Goal: Information Seeking & Learning: Find contact information

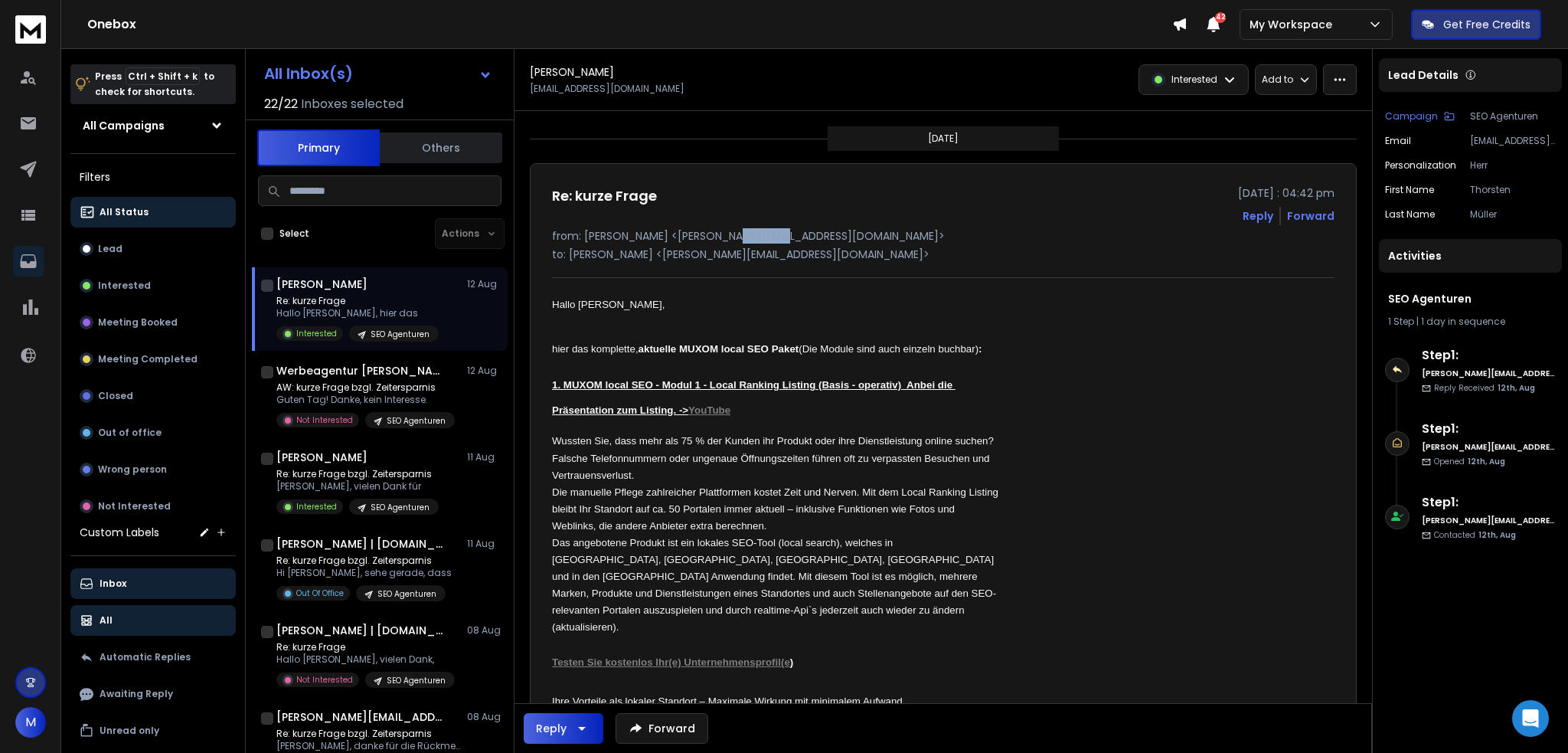
click at [152, 622] on button "All" at bounding box center [153, 620] width 165 height 30
click at [146, 630] on button "All" at bounding box center [153, 620] width 165 height 30
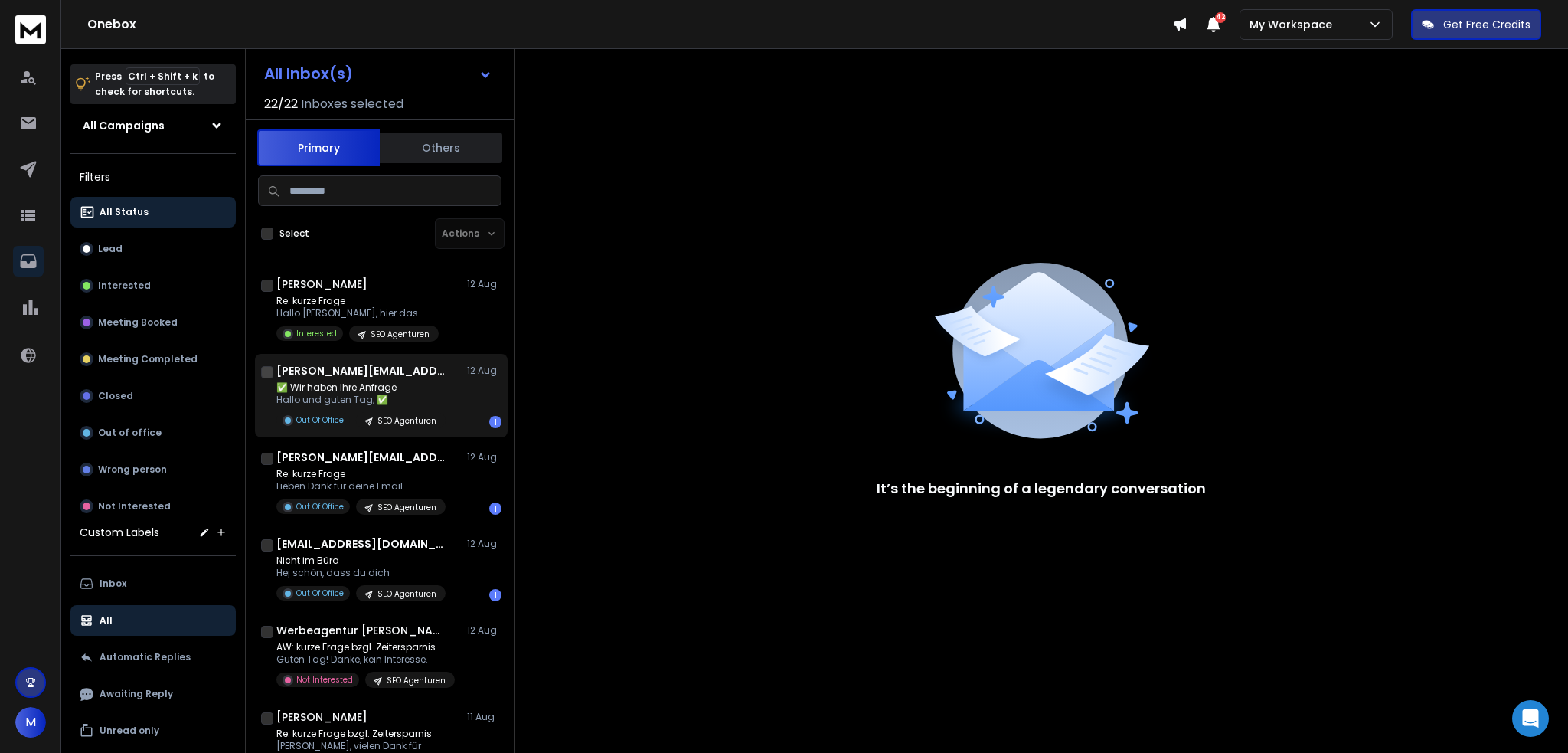
click at [413, 403] on p "Hallo und guten Tag, ✅" at bounding box center [360, 400] width 169 height 12
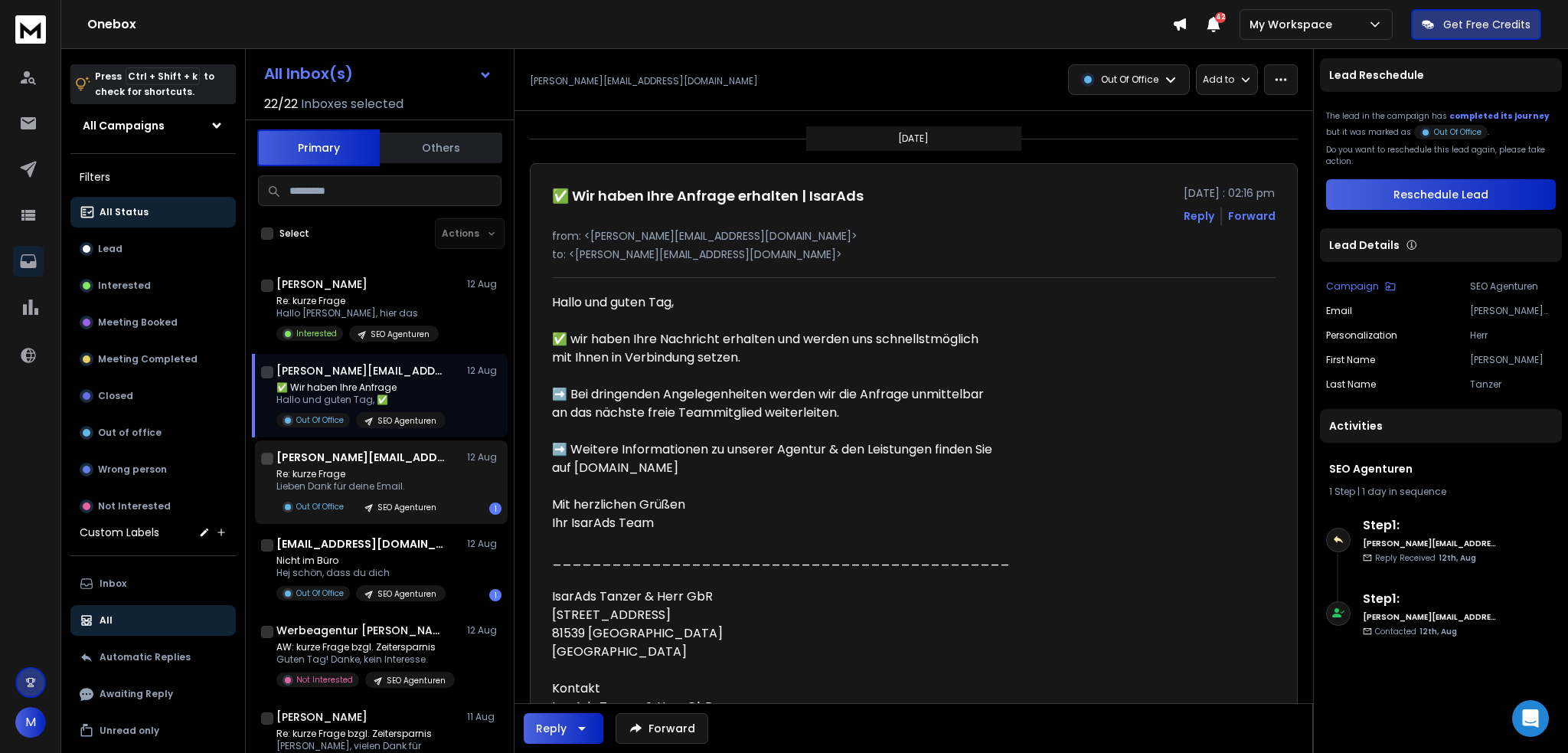
click at [388, 468] on p "Re: kurze Frage" at bounding box center [360, 473] width 169 height 12
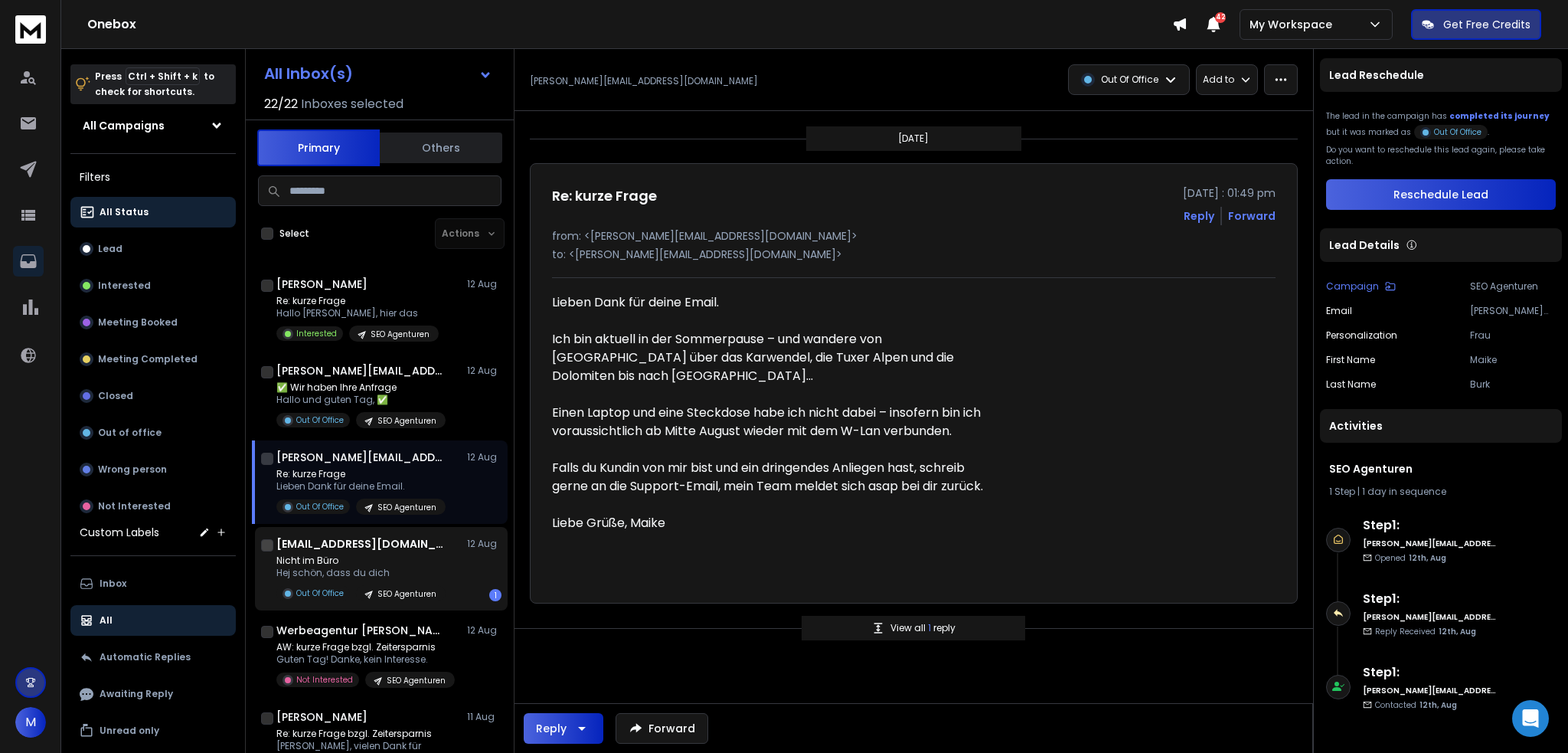
click at [393, 557] on p "Nicht im Büro" at bounding box center [360, 560] width 169 height 12
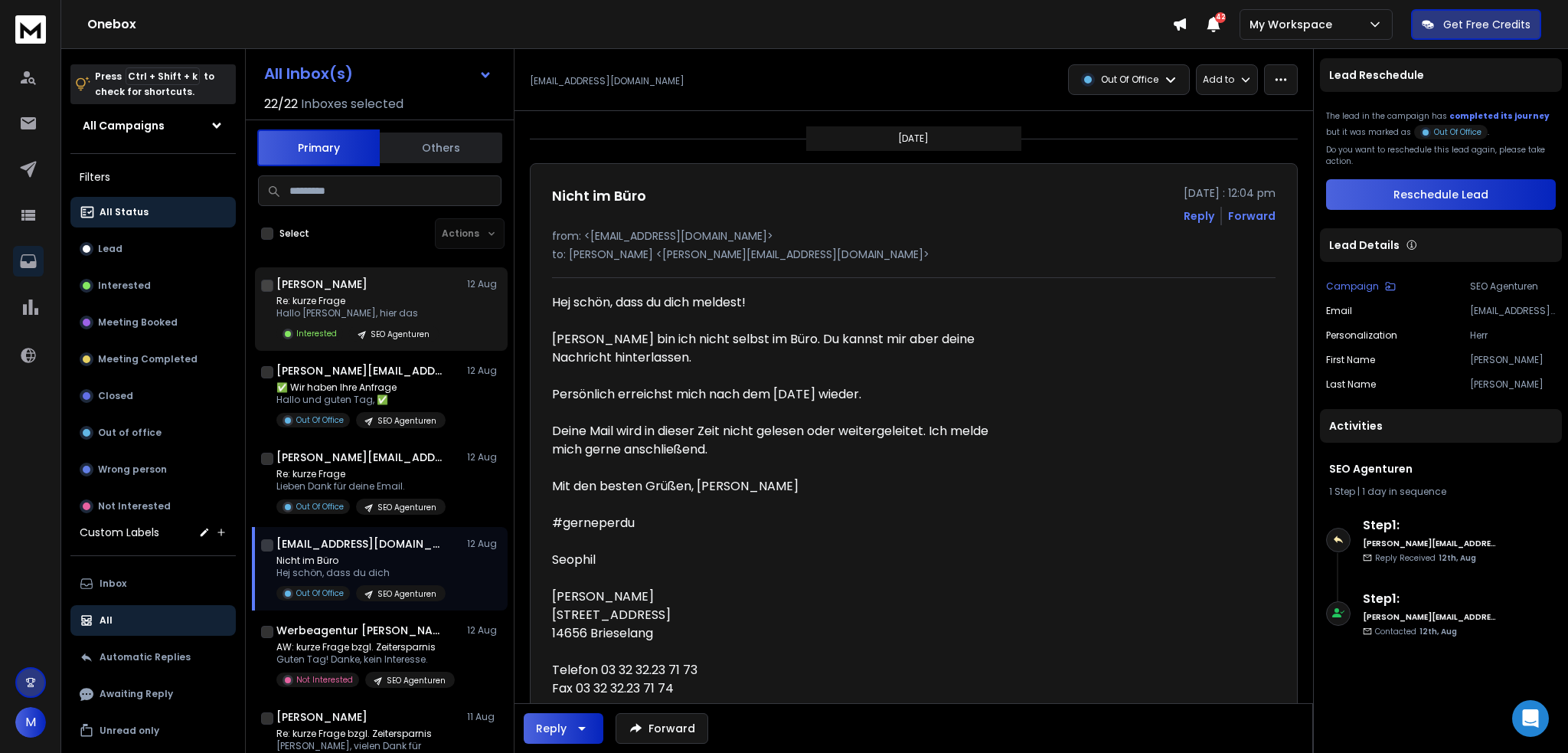
click at [402, 310] on p "Hallo [PERSON_NAME], hier das" at bounding box center [357, 313] width 163 height 12
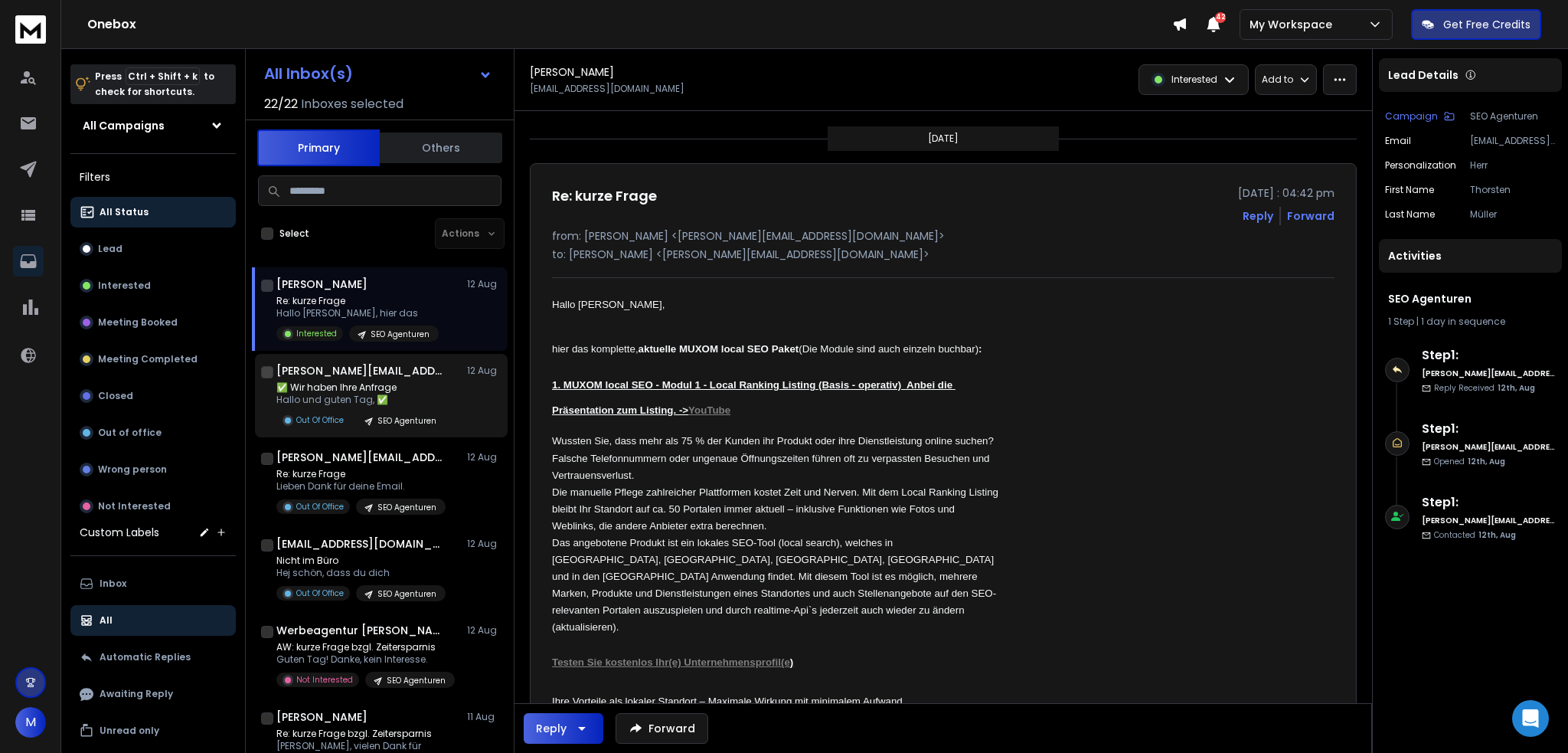
click at [422, 387] on p "✅ Wir haben Ihre Anfrage" at bounding box center [360, 388] width 169 height 12
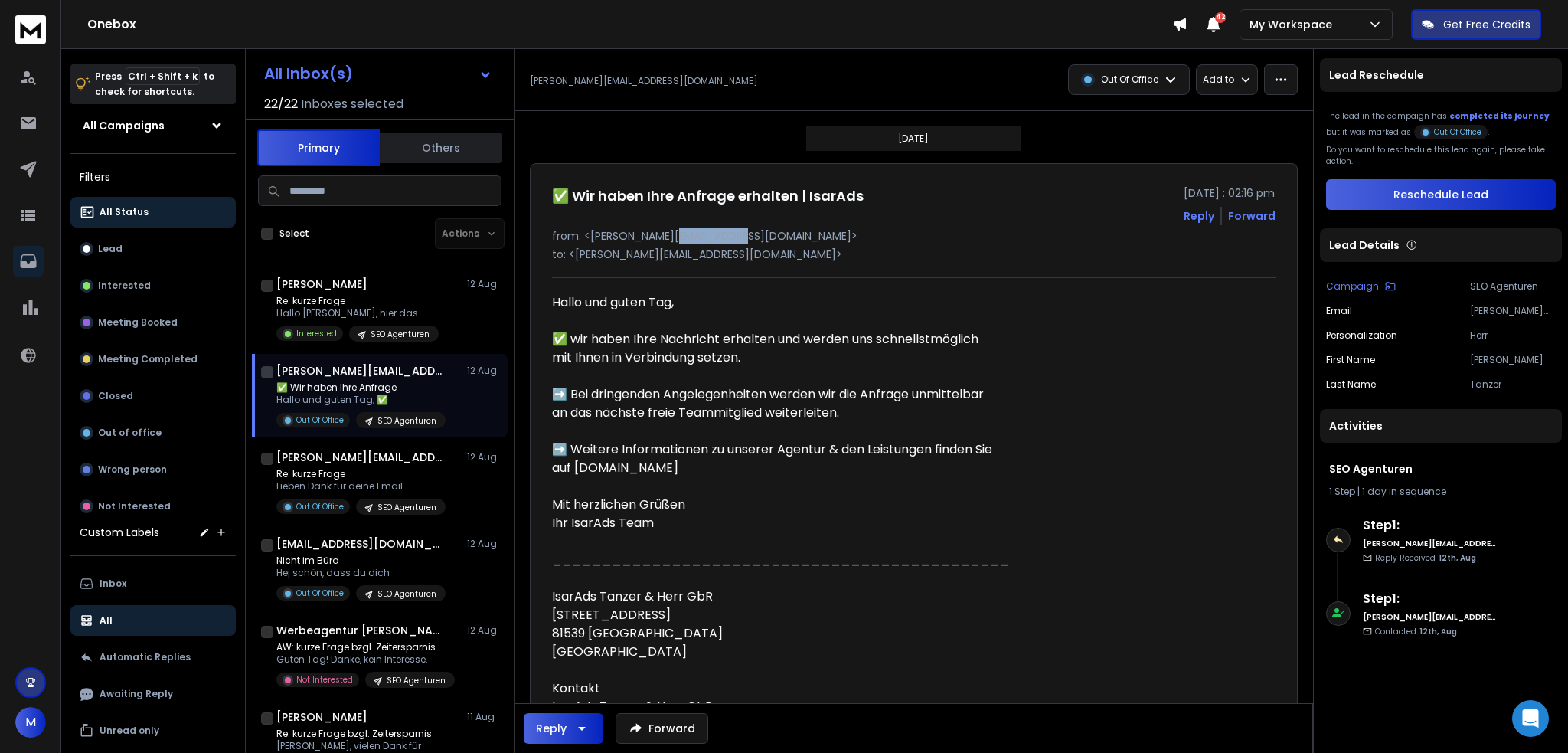
drag, startPoint x: 663, startPoint y: 237, endPoint x: 724, endPoint y: 235, distance: 61.0
click at [724, 235] on p "from: <[PERSON_NAME][EMAIL_ADDRESS][DOMAIN_NAME]>" at bounding box center [914, 235] width 723 height 16
copy p "[DOMAIN_NAME]"
